Goal: Task Accomplishment & Management: Use online tool/utility

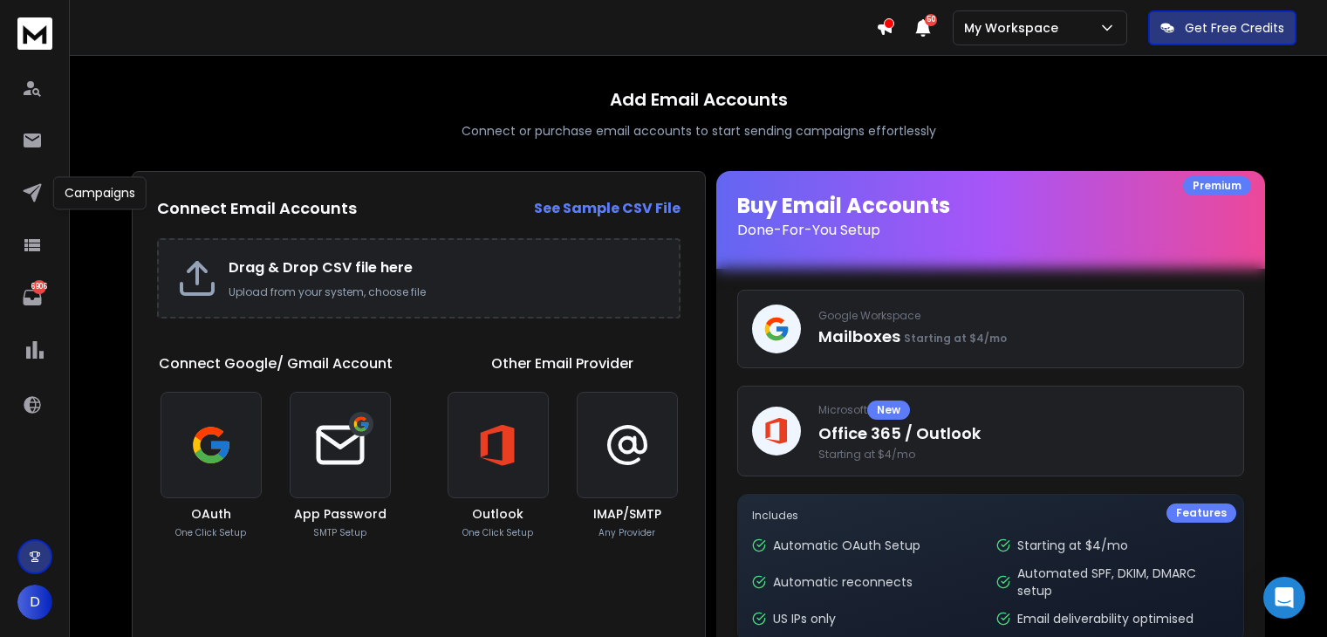
scroll to position [3, 0]
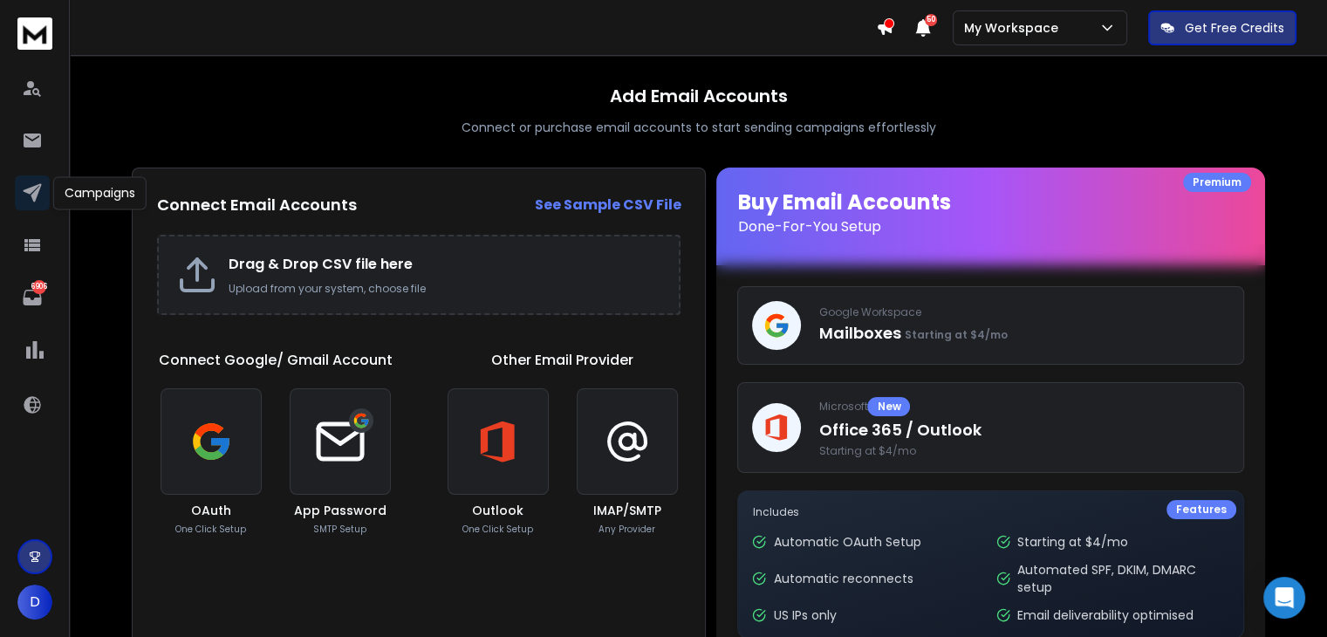
click at [35, 190] on icon at bounding box center [32, 192] width 18 height 18
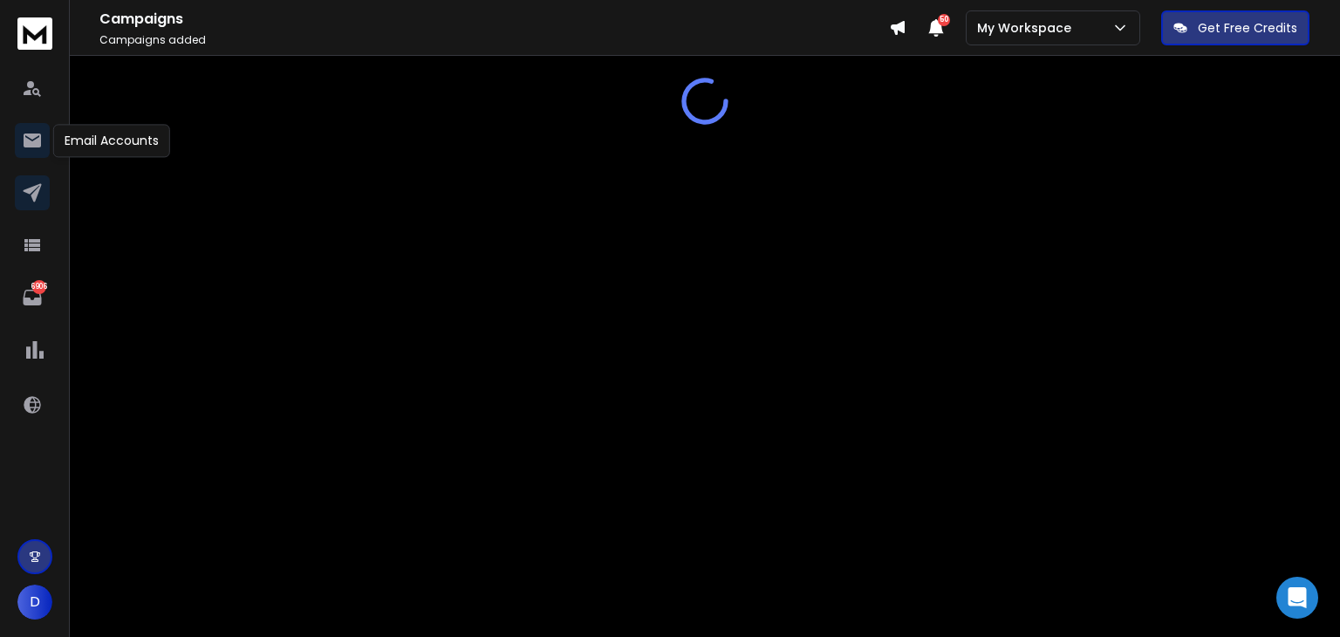
click at [17, 137] on link at bounding box center [32, 140] width 35 height 35
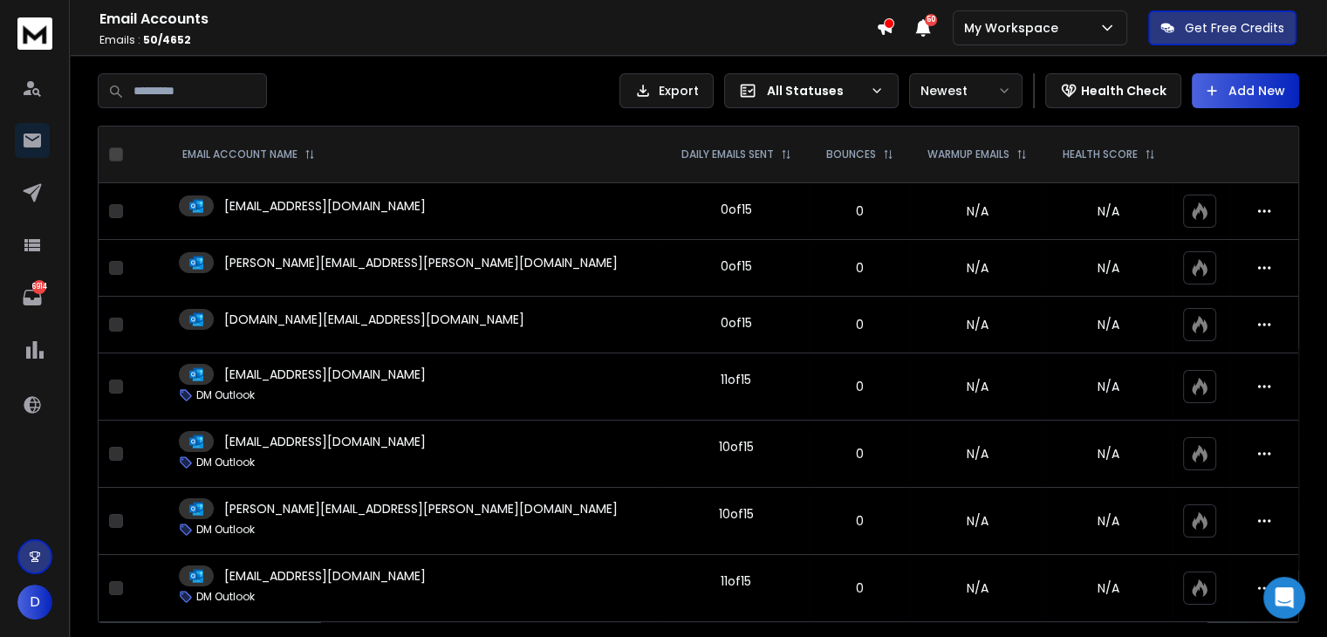
click at [507, 76] on div at bounding box center [353, 90] width 511 height 35
click at [1267, 81] on button "Add New" at bounding box center [1245, 90] width 107 height 35
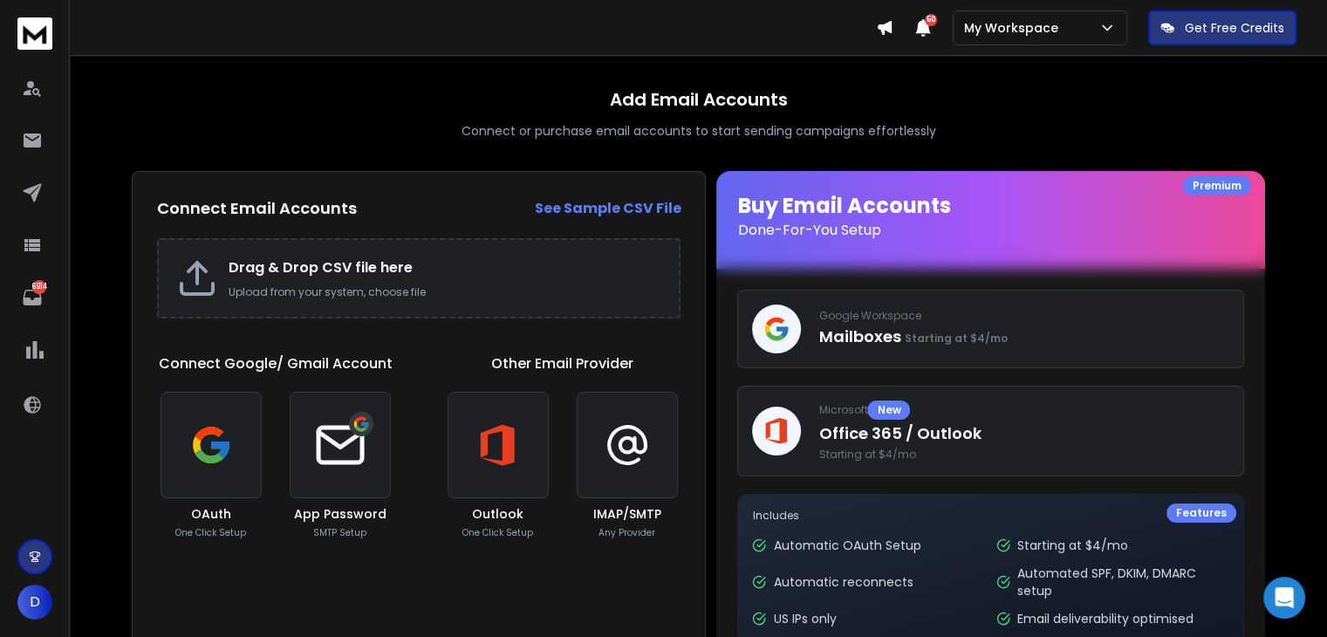
click at [563, 385] on div "Other Email Provider Outlook One Click Setup IMAP/SMTP Any Provider" at bounding box center [562, 446] width 237 height 186
click at [495, 430] on icon at bounding box center [498, 444] width 34 height 41
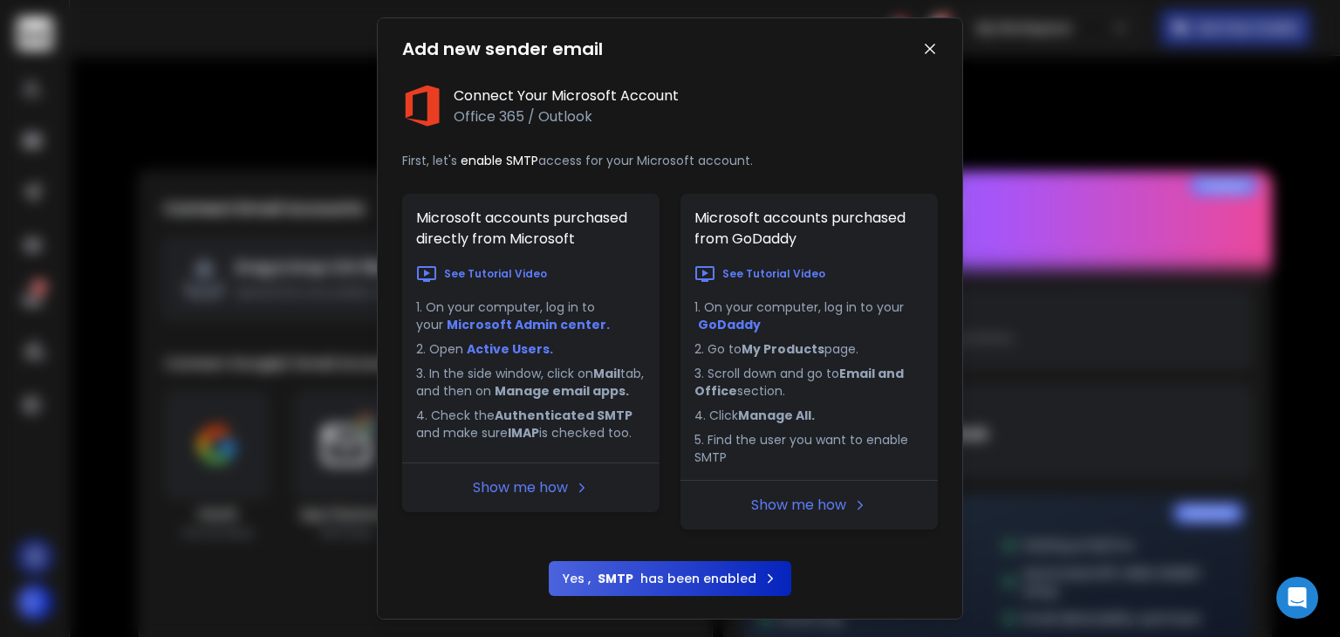
scroll to position [7, 0]
click at [581, 587] on button "Yes , SMTP has been enabled" at bounding box center [670, 577] width 242 height 35
